Goal: Find specific page/section: Find specific page/section

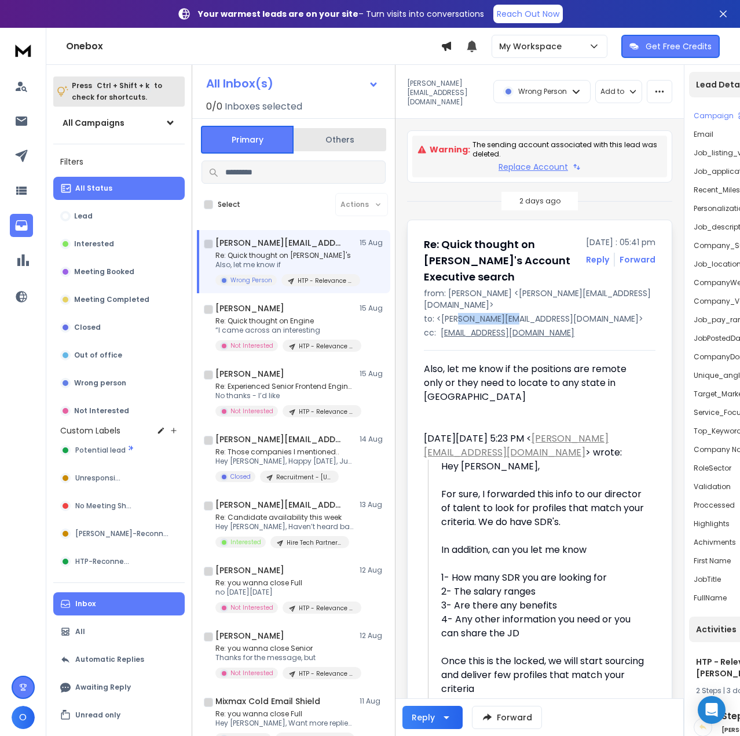
drag, startPoint x: 506, startPoint y: 299, endPoint x: 459, endPoint y: 297, distance: 46.4
click at [459, 313] on p "to: <[PERSON_NAME][EMAIL_ADDRESS][DOMAIN_NAME]>" at bounding box center [540, 319] width 232 height 12
copy p "[DOMAIN_NAME]"
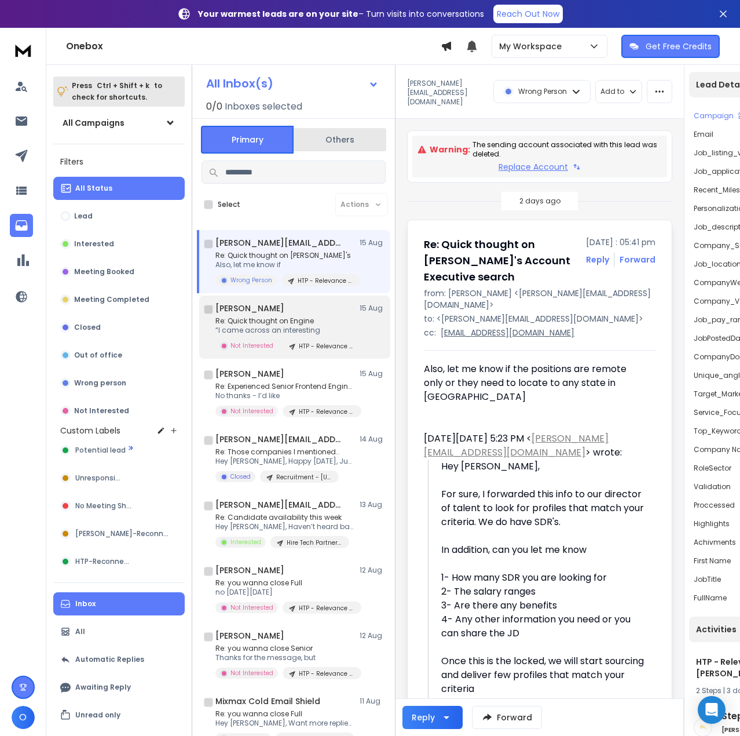
click at [246, 313] on h1 "[PERSON_NAME]" at bounding box center [249, 308] width 69 height 12
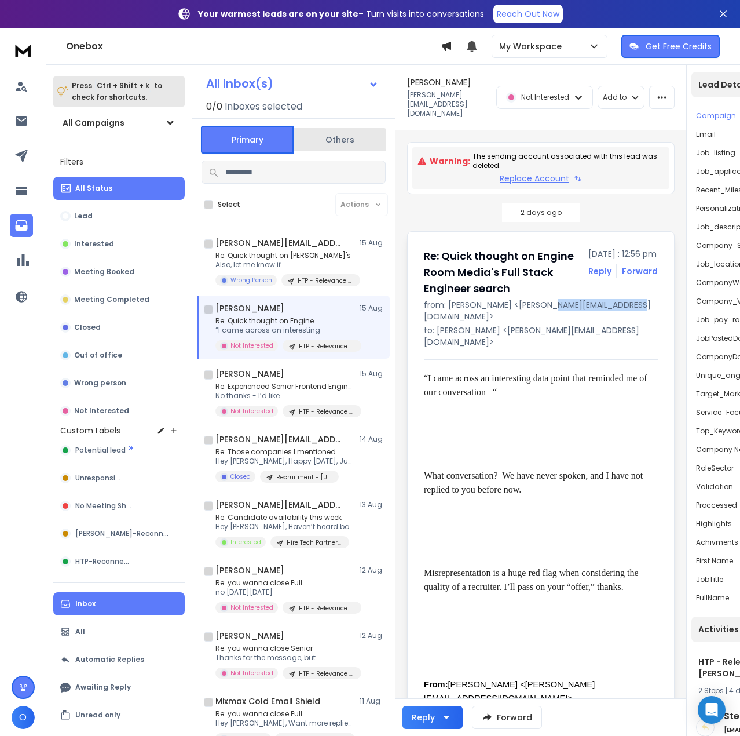
drag, startPoint x: 543, startPoint y: 280, endPoint x: 635, endPoint y: 280, distance: 92.1
click at [635, 299] on p "from: [PERSON_NAME] <[PERSON_NAME][EMAIL_ADDRESS][DOMAIN_NAME]>" at bounding box center [541, 310] width 234 height 23
copy p "[DOMAIN_NAME]"
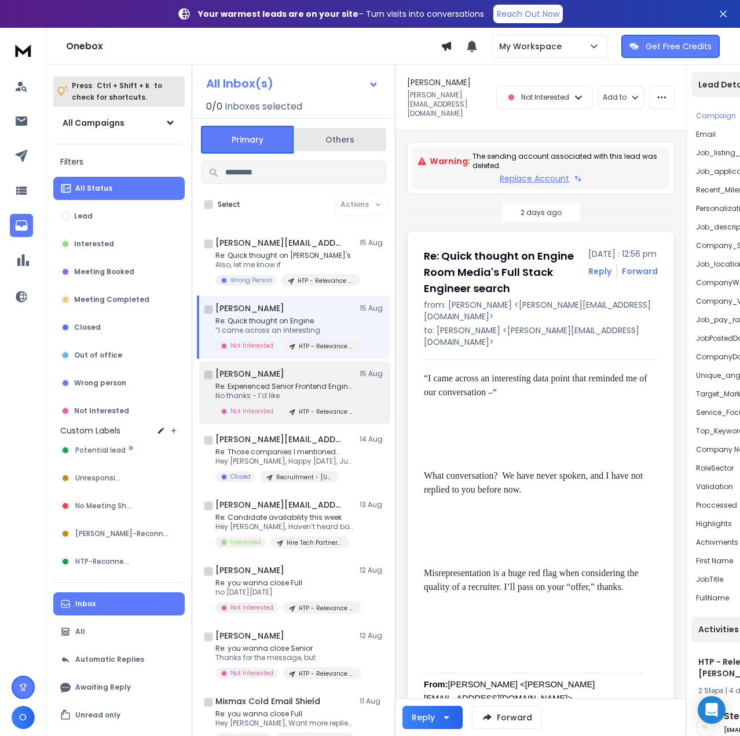
click at [272, 367] on div "[PERSON_NAME] [DATE] Re: Experienced Senior Frontend Engineer No thanks - I’d l…" at bounding box center [294, 392] width 191 height 63
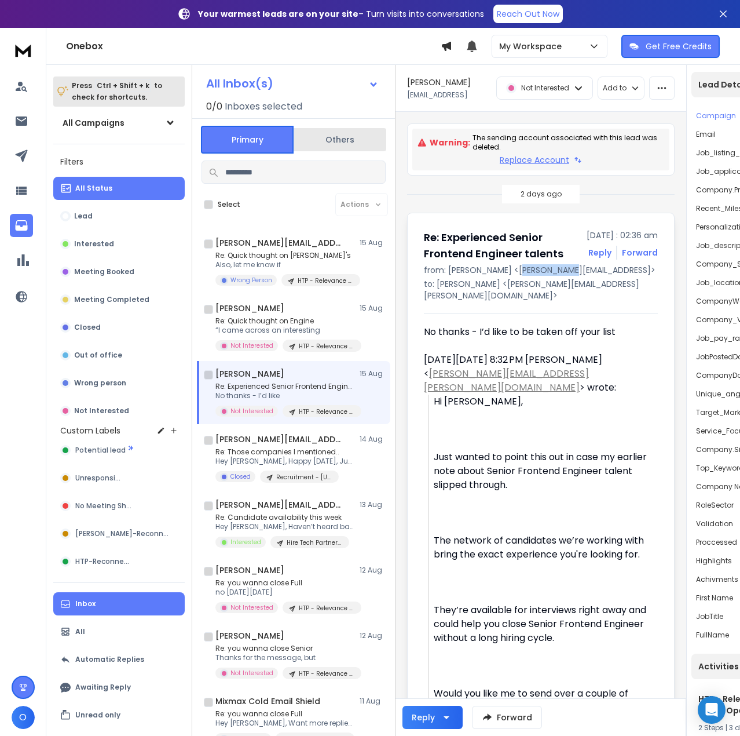
drag, startPoint x: 515, startPoint y: 286, endPoint x: 557, endPoint y: 283, distance: 41.8
click at [557, 276] on p "from: [PERSON_NAME] <[PERSON_NAME][EMAIL_ADDRESS]>" at bounding box center [541, 270] width 234 height 12
copy p "[URL]"
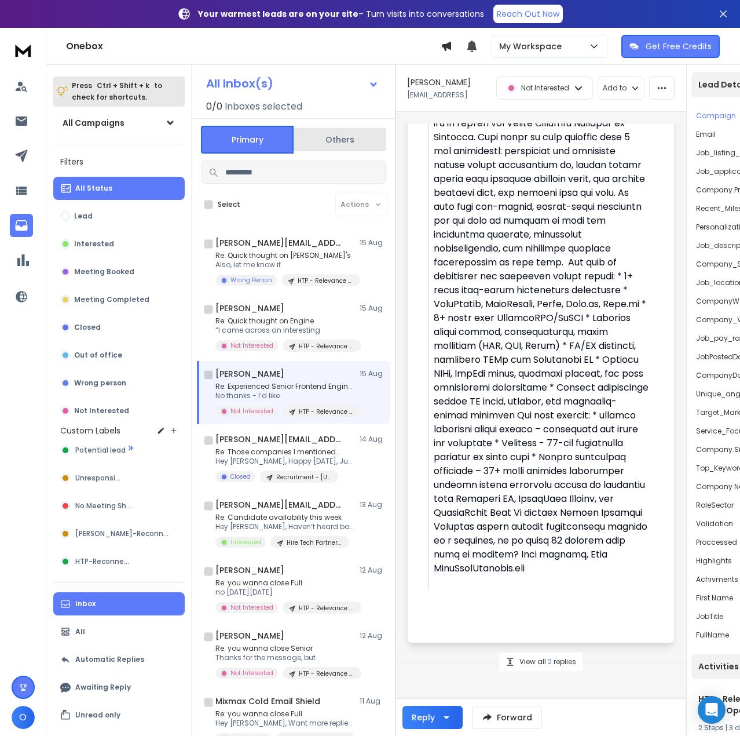
scroll to position [0, 92]
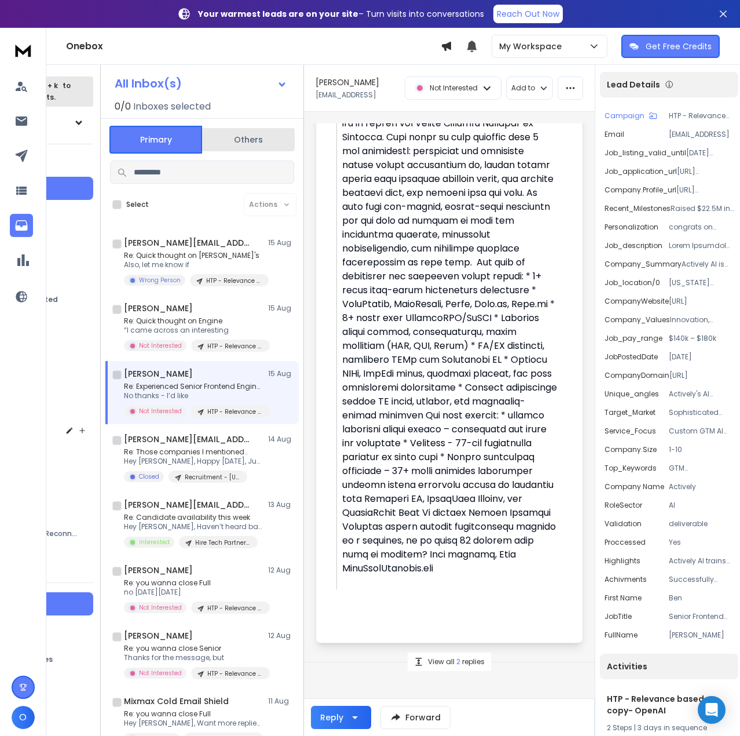
click at [696, 300] on p "[URL]" at bounding box center [701, 301] width 65 height 9
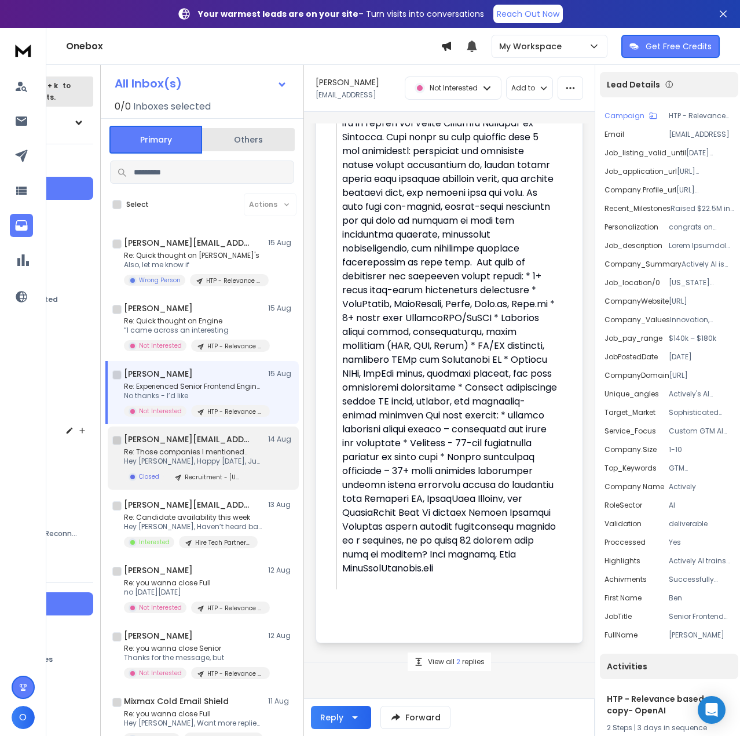
click at [203, 460] on p "Hey [PERSON_NAME], Happy [DATE], Just checking in" at bounding box center [193, 460] width 139 height 9
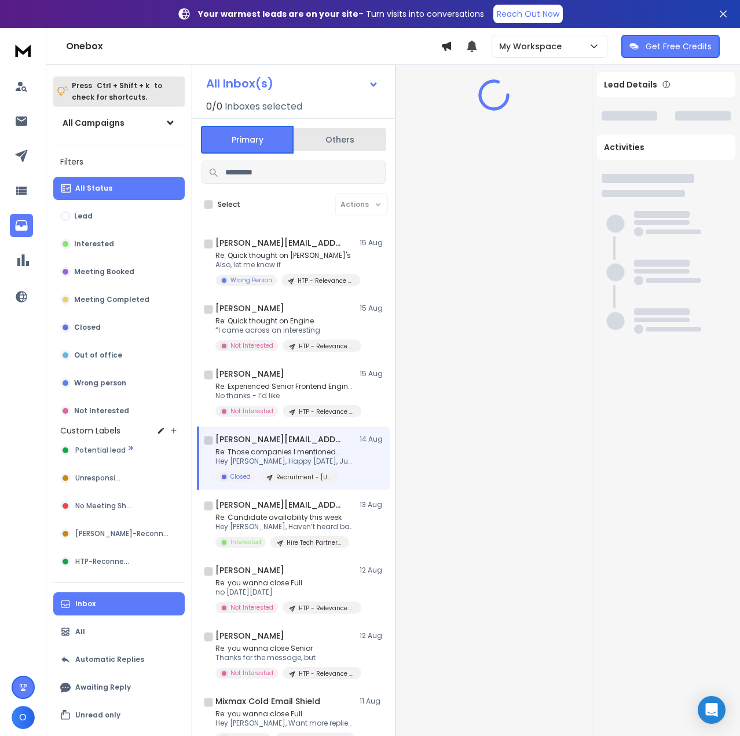
scroll to position [0, 0]
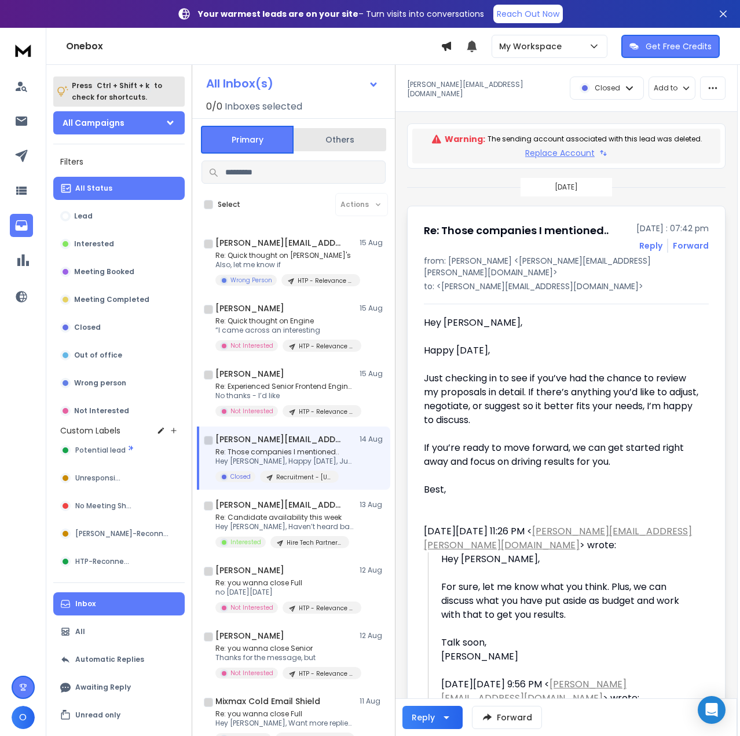
click at [111, 131] on button "All Campaigns" at bounding box center [118, 122] width 131 height 23
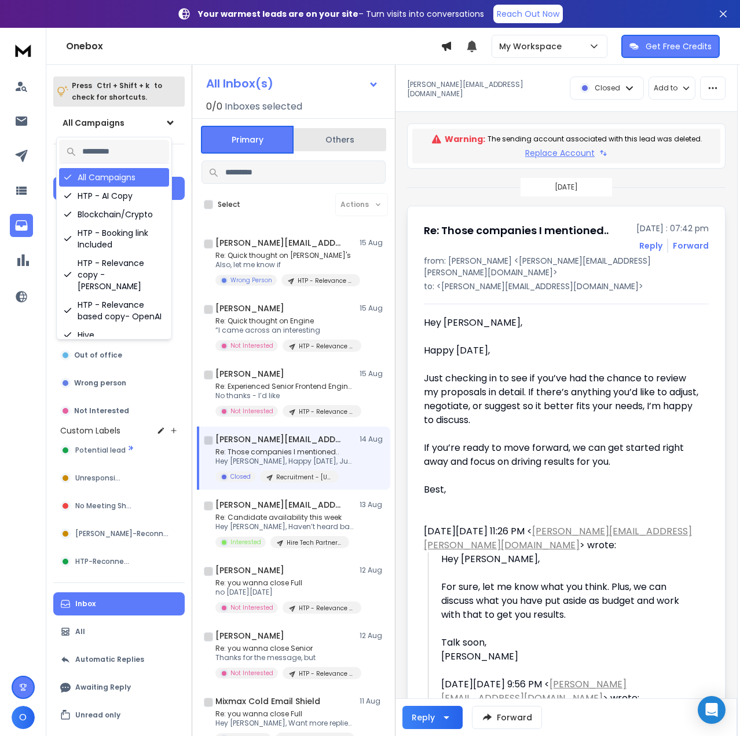
click at [109, 173] on div "All Campaigns" at bounding box center [114, 177] width 110 height 19
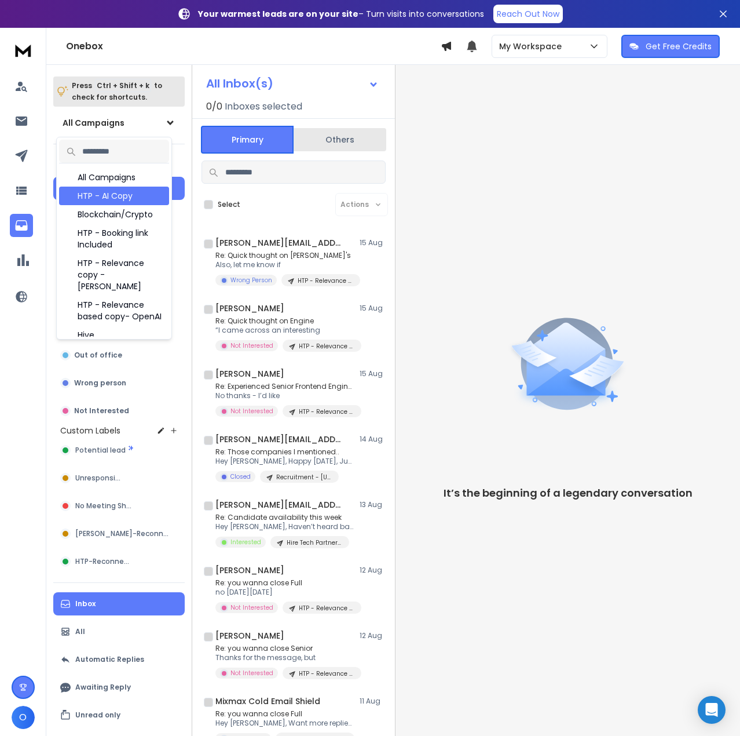
click at [109, 196] on div "HTP - AI Copy" at bounding box center [114, 195] width 110 height 19
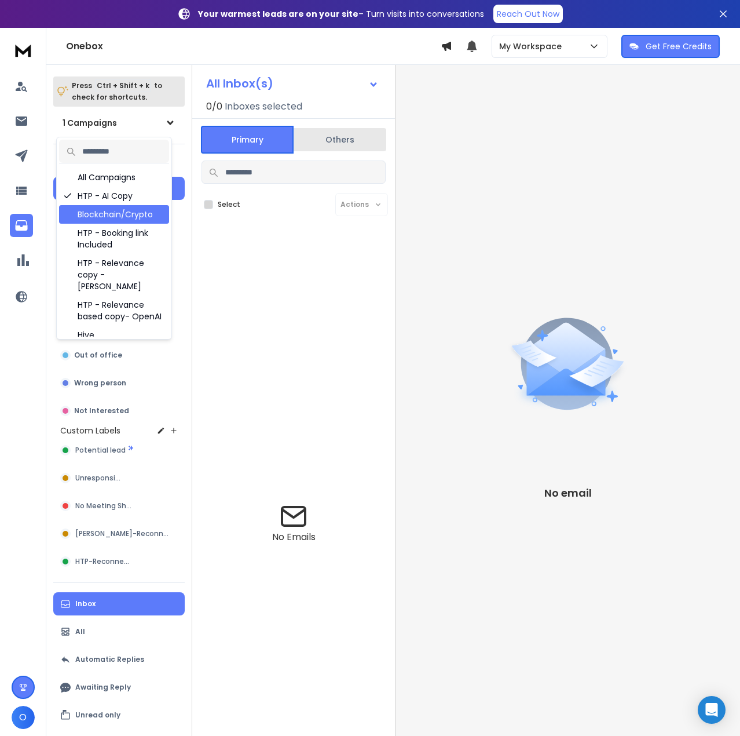
click at [111, 219] on div "Blockchain/Crypto" at bounding box center [114, 214] width 110 height 19
click at [113, 238] on div "HTP - Booking link Included" at bounding box center [114, 239] width 110 height 30
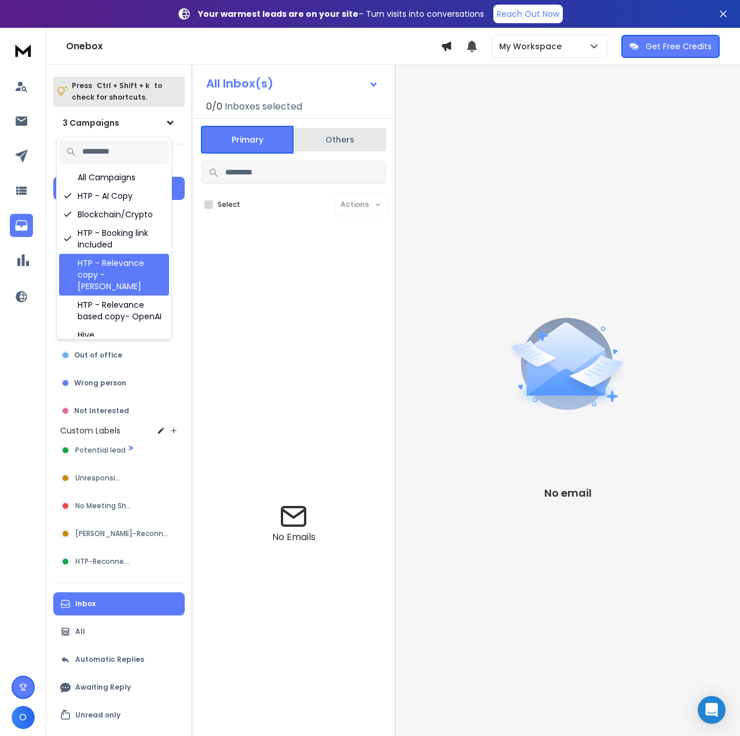
click at [119, 263] on div "HTP - Relevance copy - [PERSON_NAME]" at bounding box center [114, 275] width 110 height 42
